Goal: Navigation & Orientation: Find specific page/section

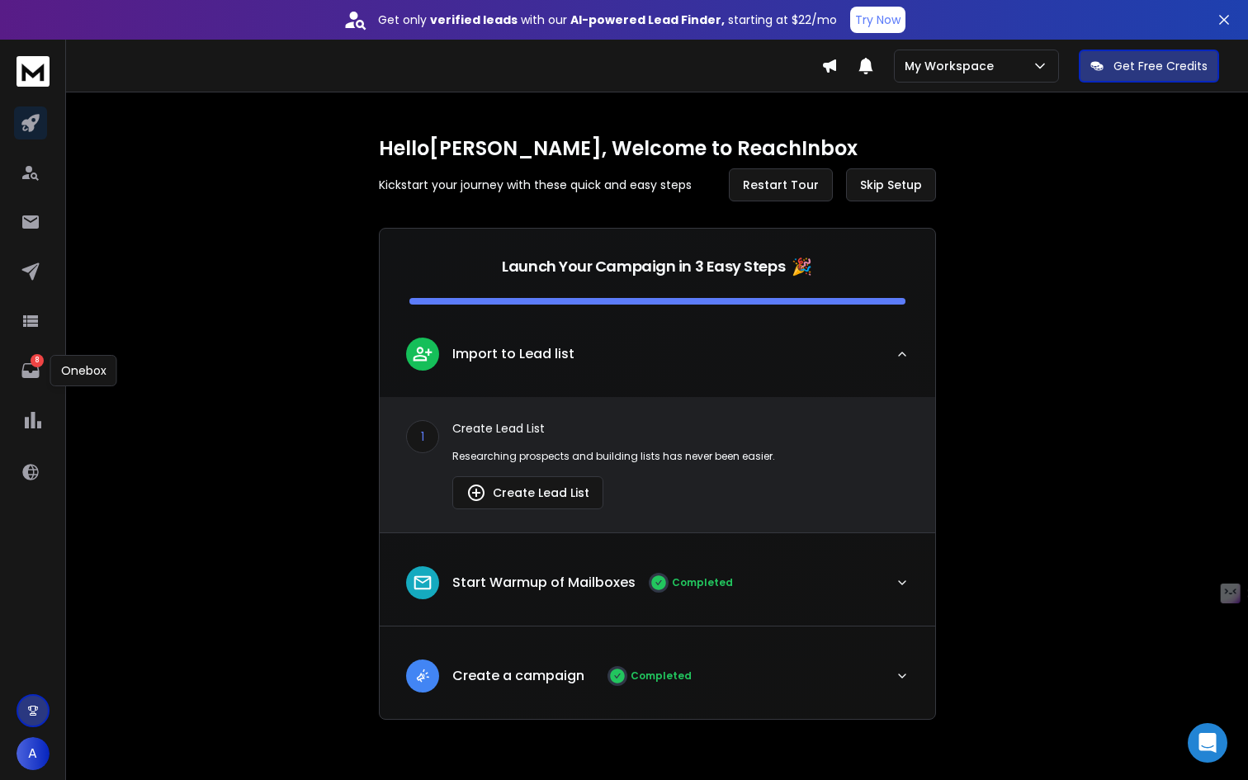
click at [12, 371] on div "8 A" at bounding box center [33, 413] width 66 height 747
click at [24, 370] on icon at bounding box center [31, 371] width 20 height 20
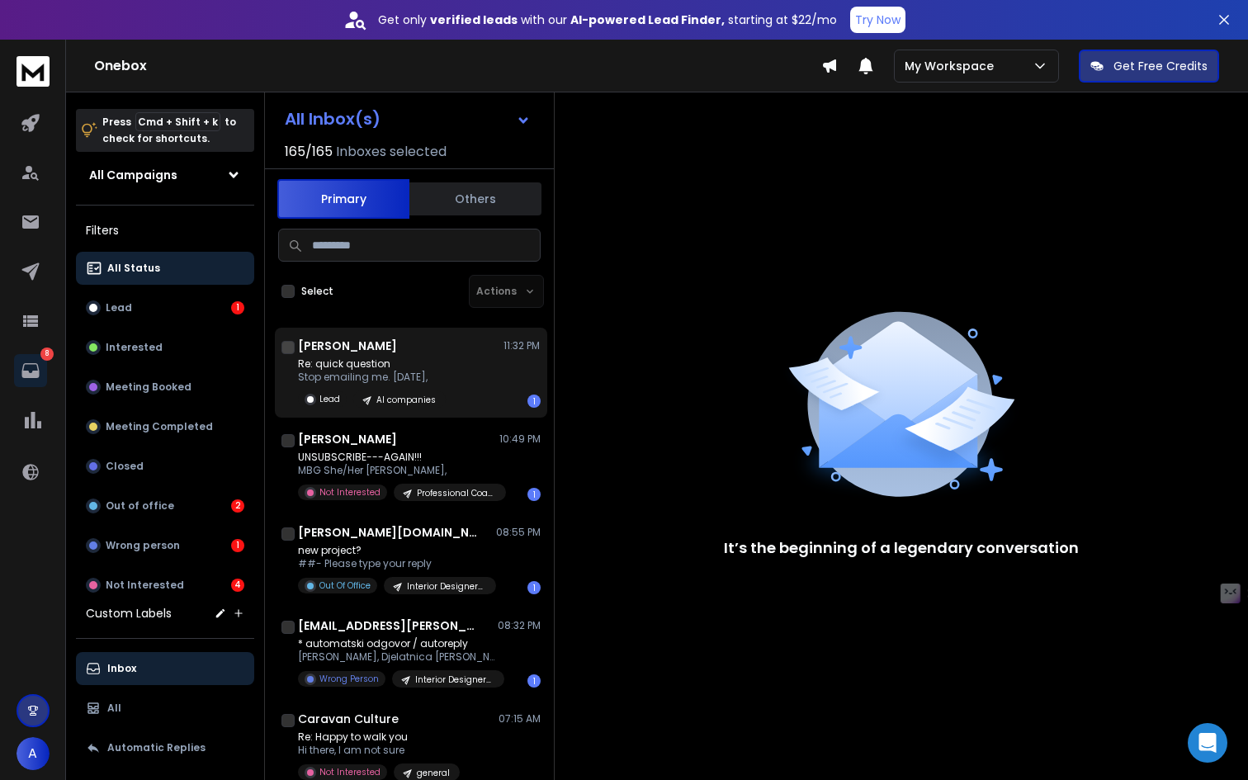
click at [310, 357] on p "Re: quick question" at bounding box center [372, 363] width 148 height 13
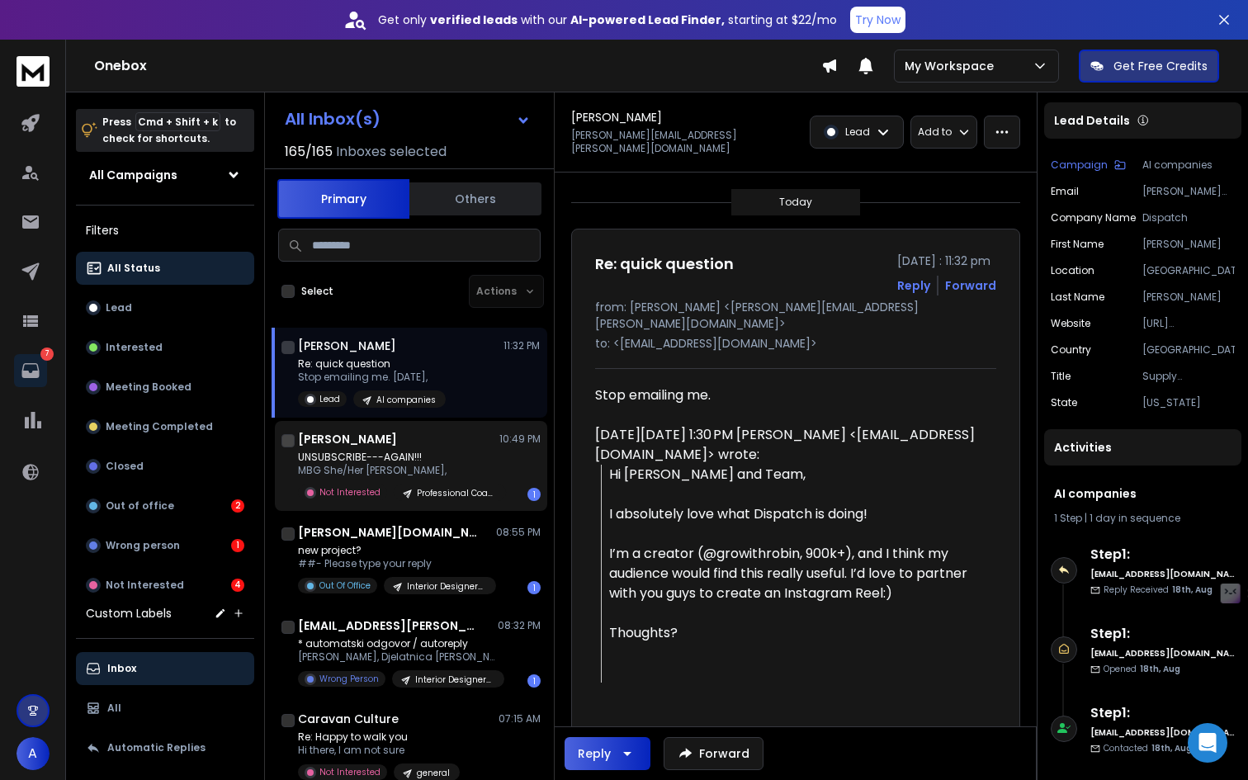
click at [327, 443] on h1 "[PERSON_NAME]" at bounding box center [347, 439] width 99 height 17
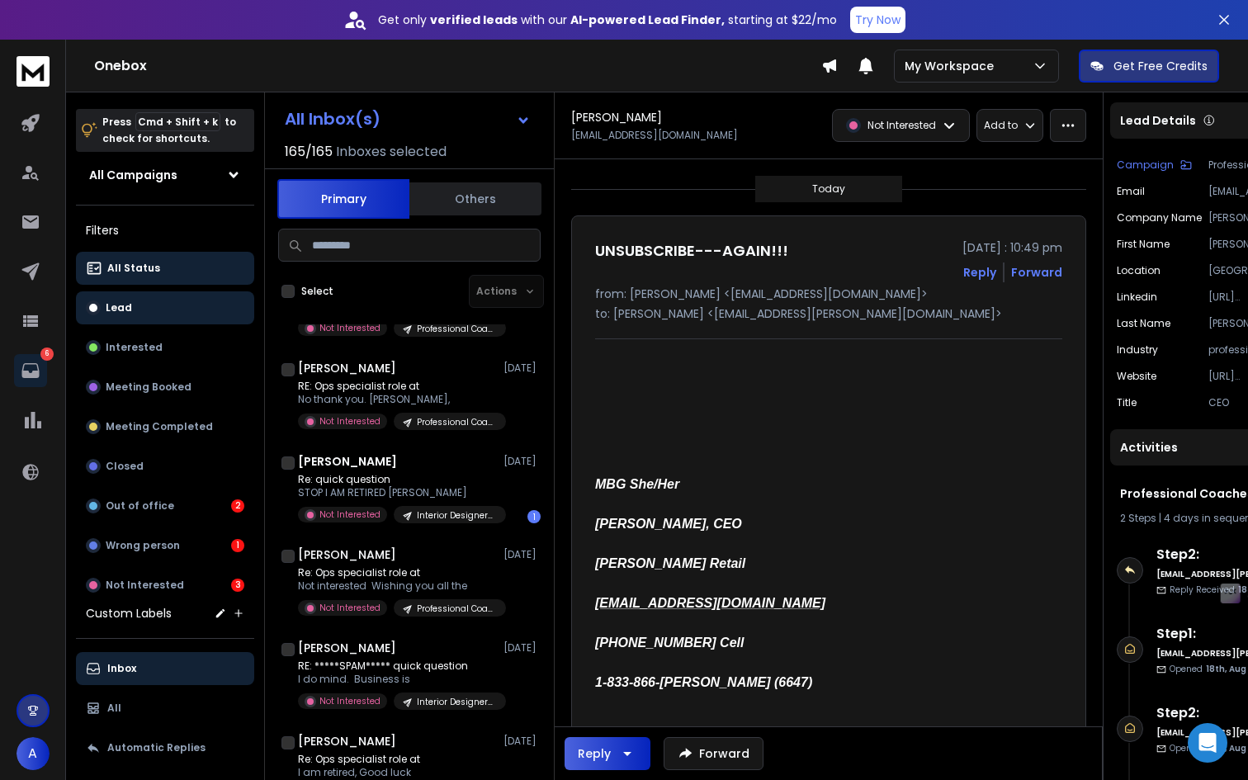
click at [154, 306] on button "Lead" at bounding box center [165, 307] width 178 height 33
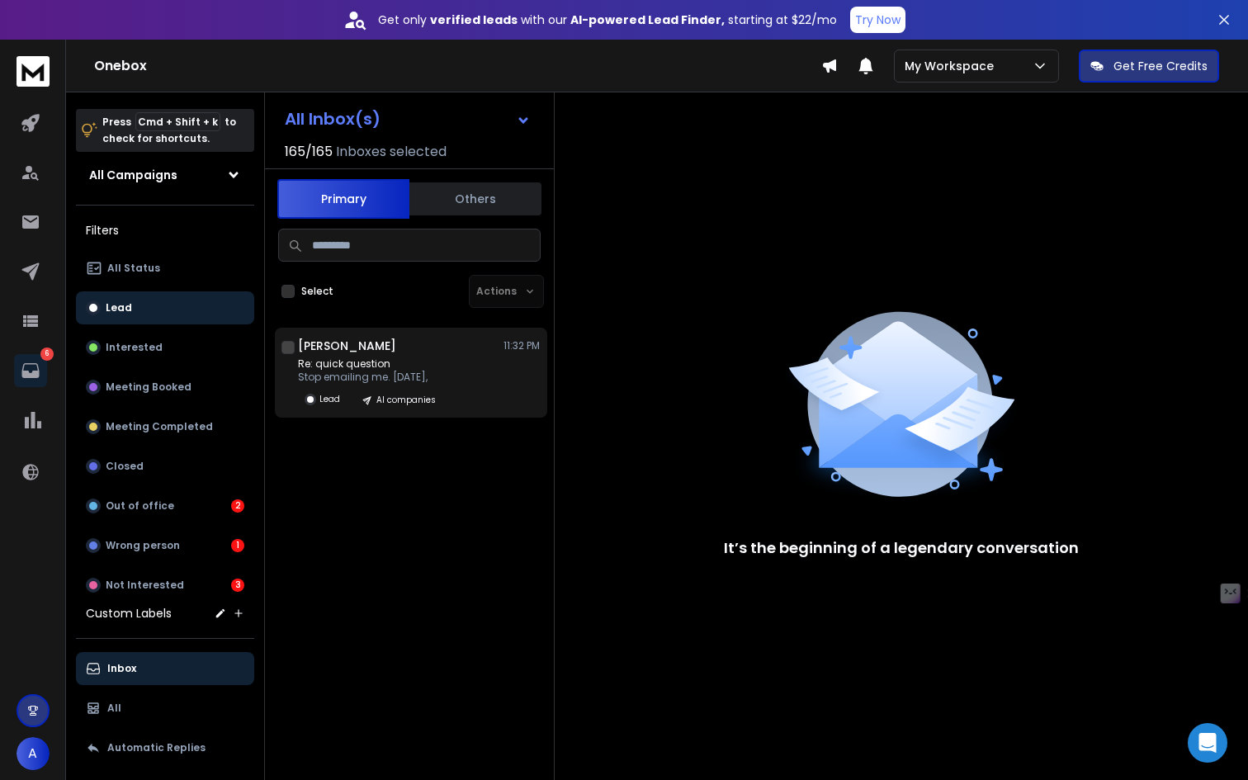
click at [361, 363] on p "Re: quick question" at bounding box center [372, 363] width 148 height 13
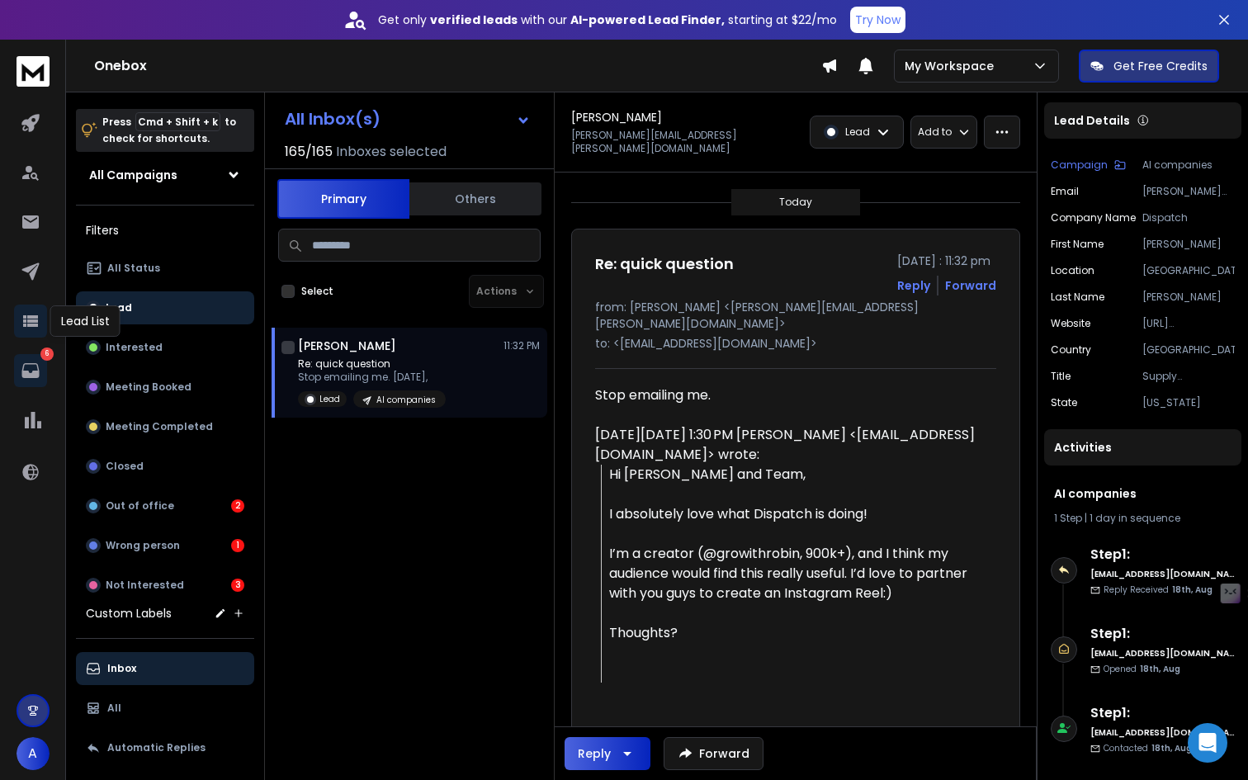
click at [23, 320] on icon at bounding box center [30, 321] width 15 height 12
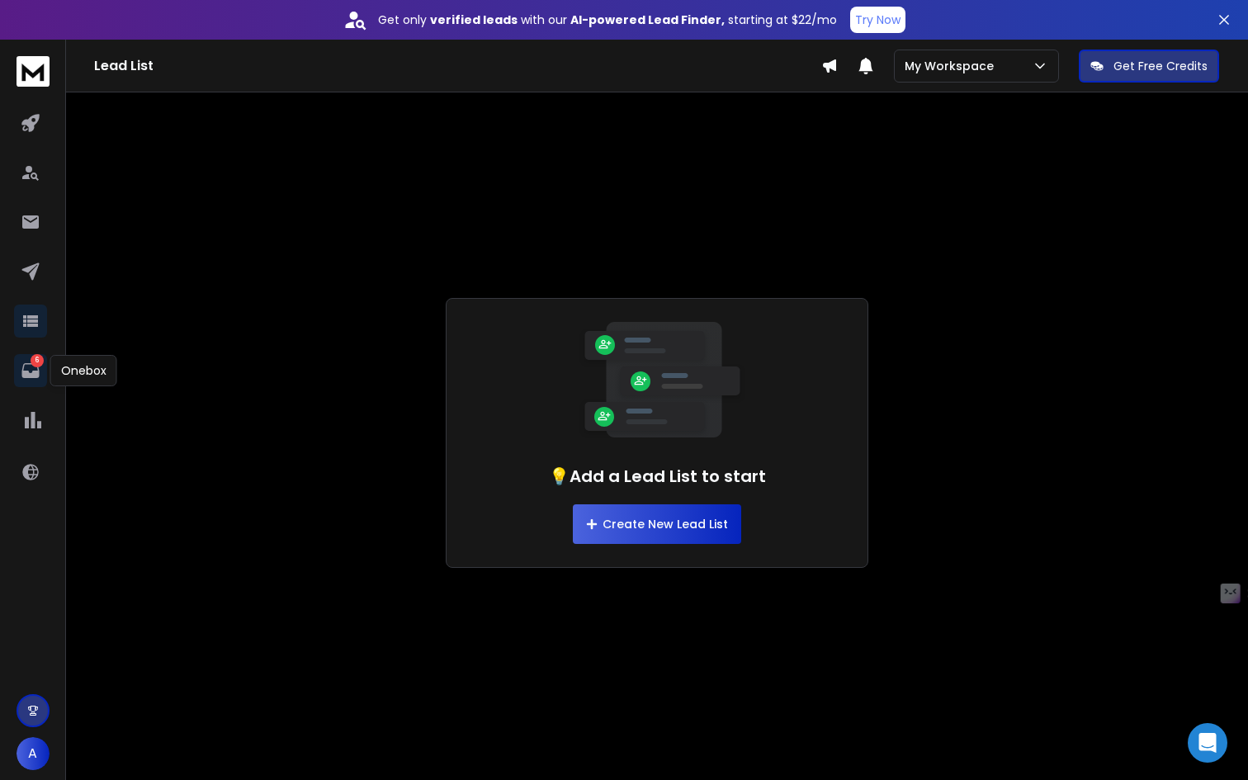
click at [39, 378] on icon at bounding box center [31, 371] width 20 height 20
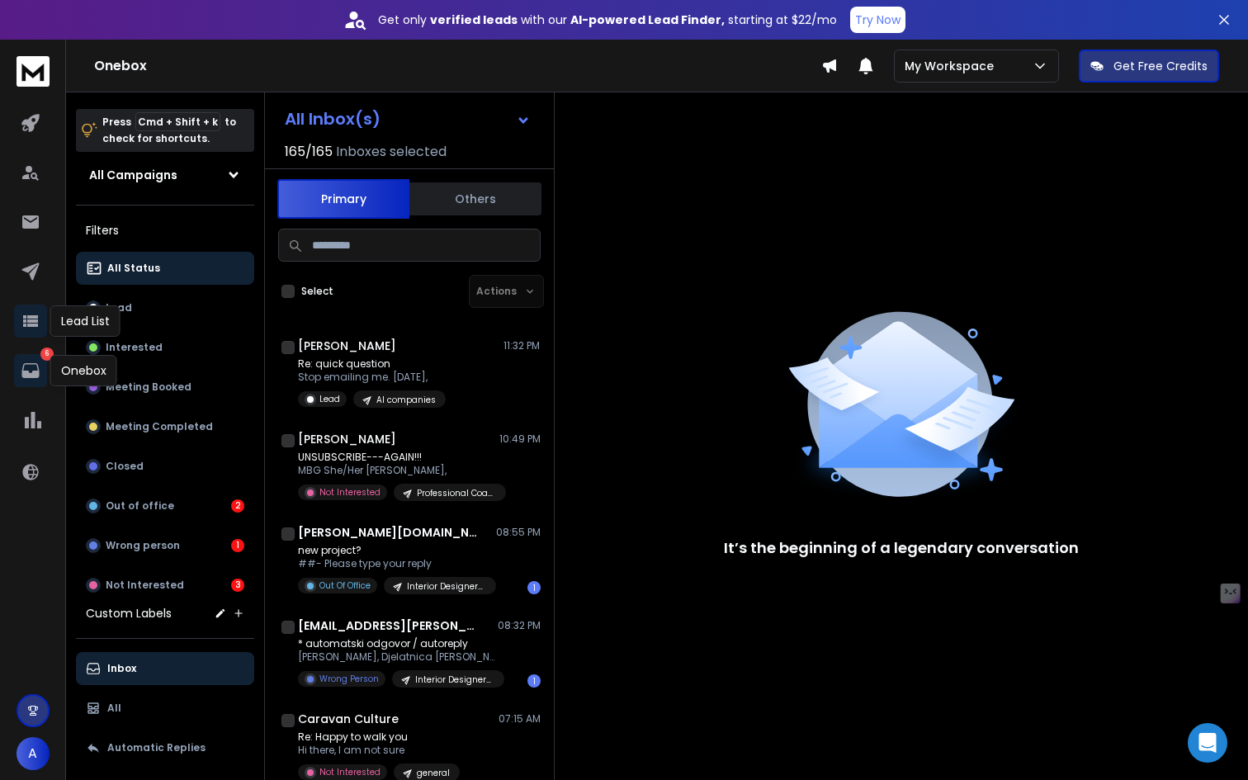
click at [36, 332] on link at bounding box center [30, 321] width 33 height 33
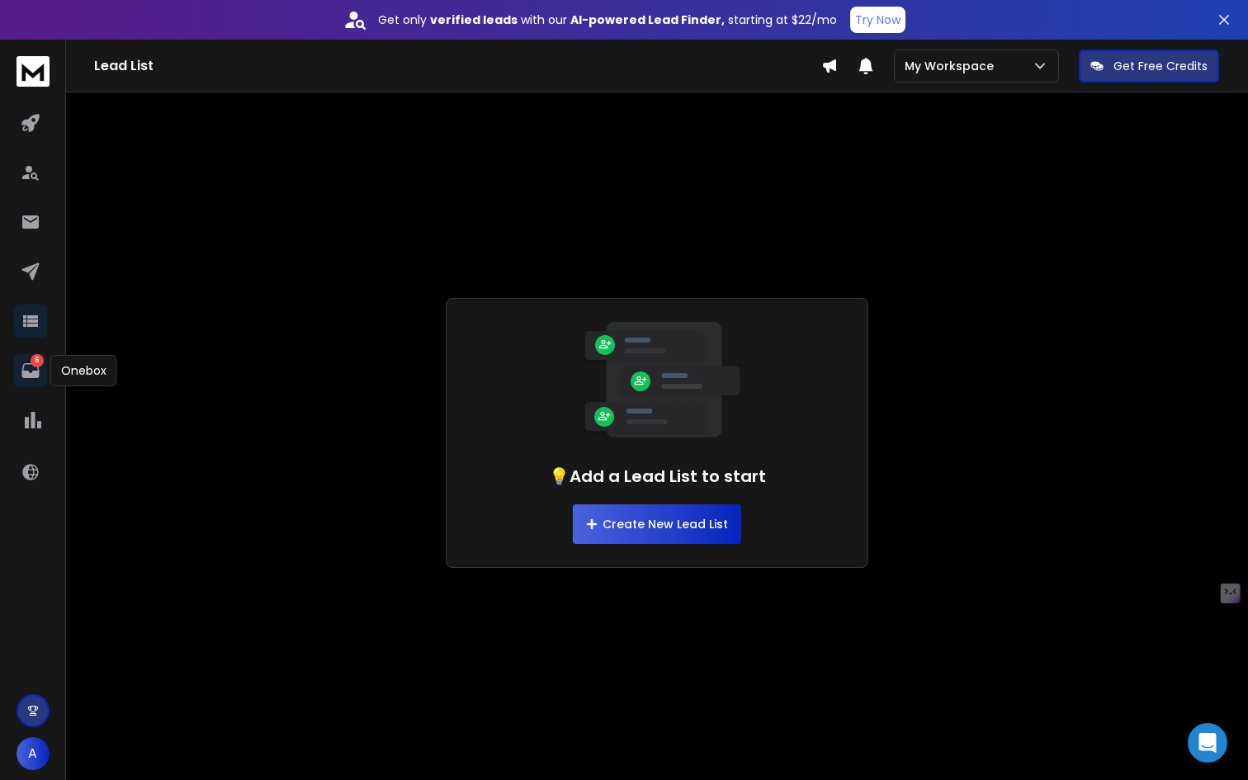
click at [32, 375] on icon at bounding box center [29, 370] width 17 height 15
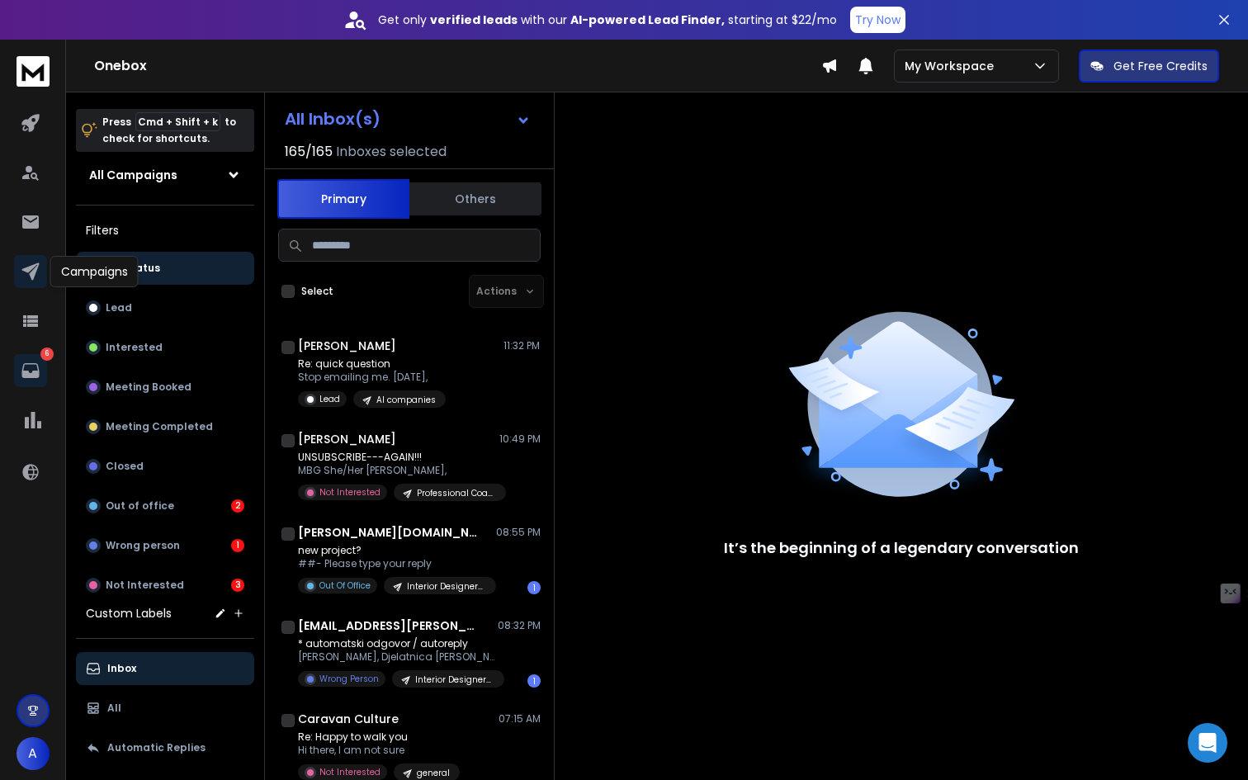
click at [23, 266] on icon at bounding box center [31, 272] width 20 height 20
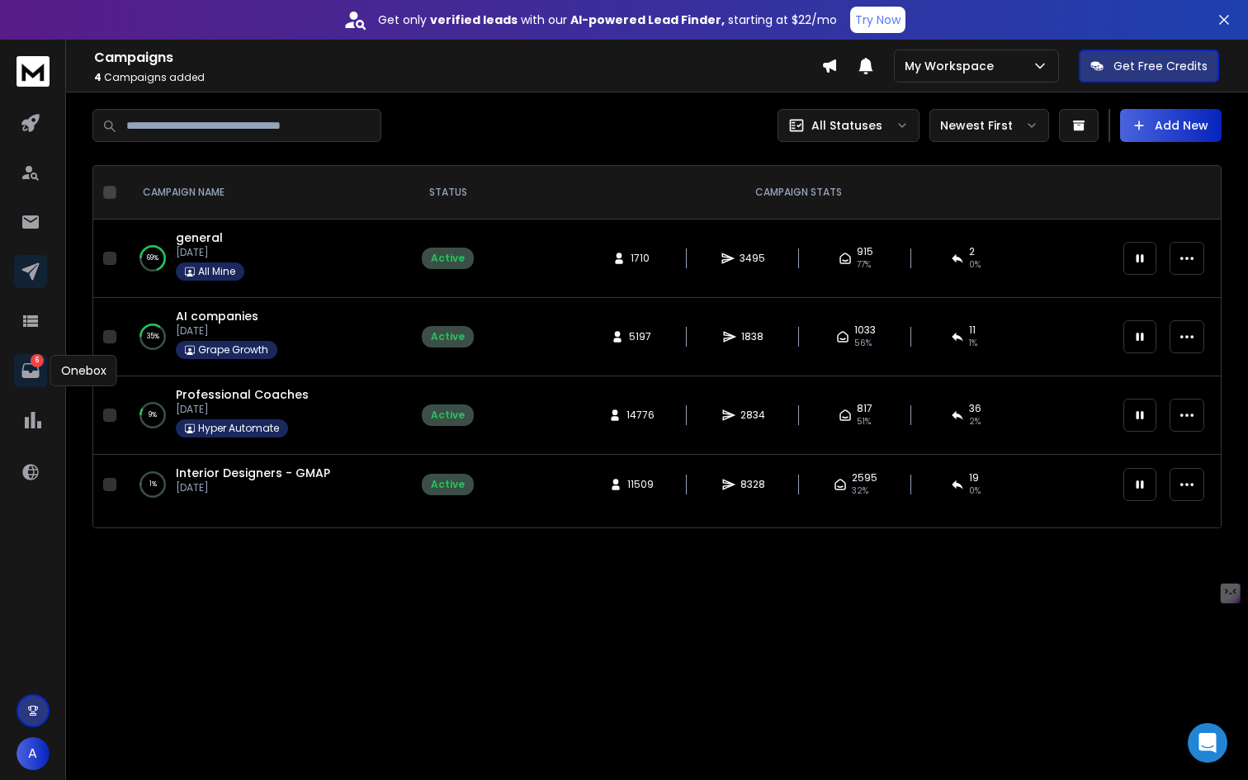
click at [35, 358] on p "6" at bounding box center [37, 360] width 13 height 13
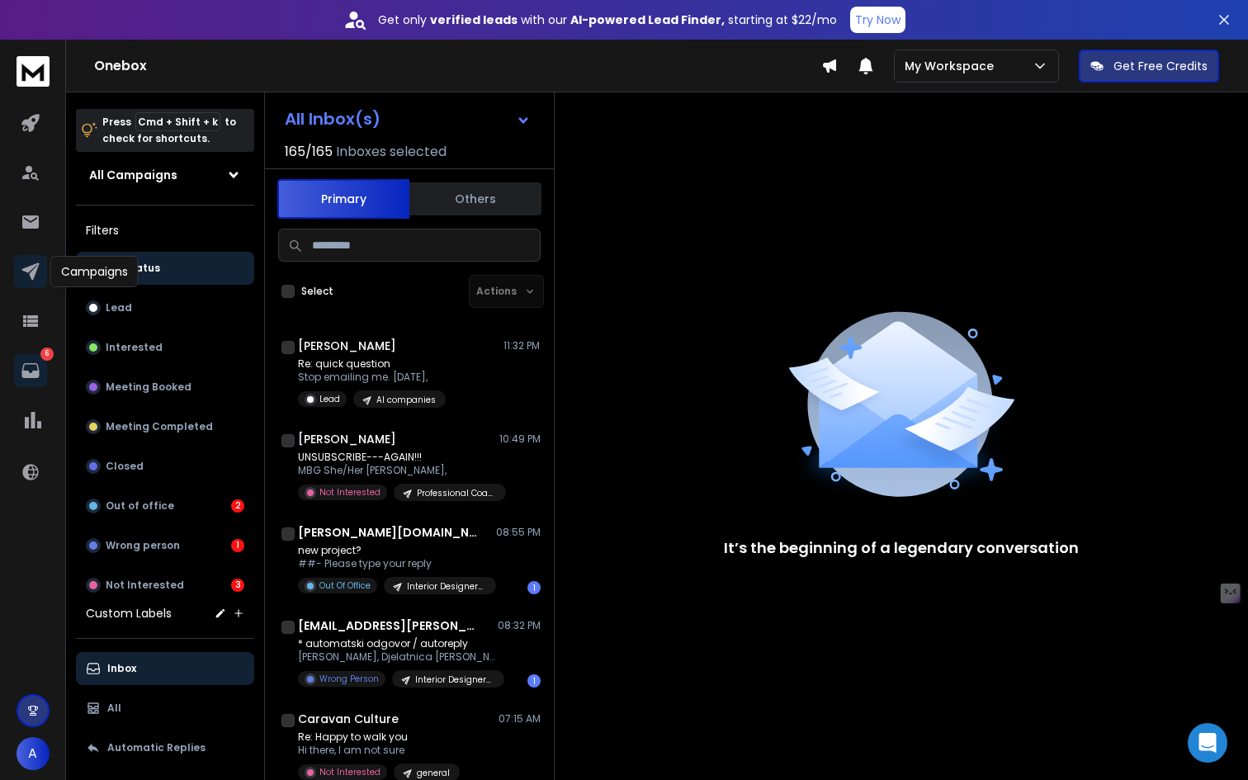
click at [31, 271] on icon at bounding box center [31, 272] width 20 height 20
